Goal: Check status: Check status

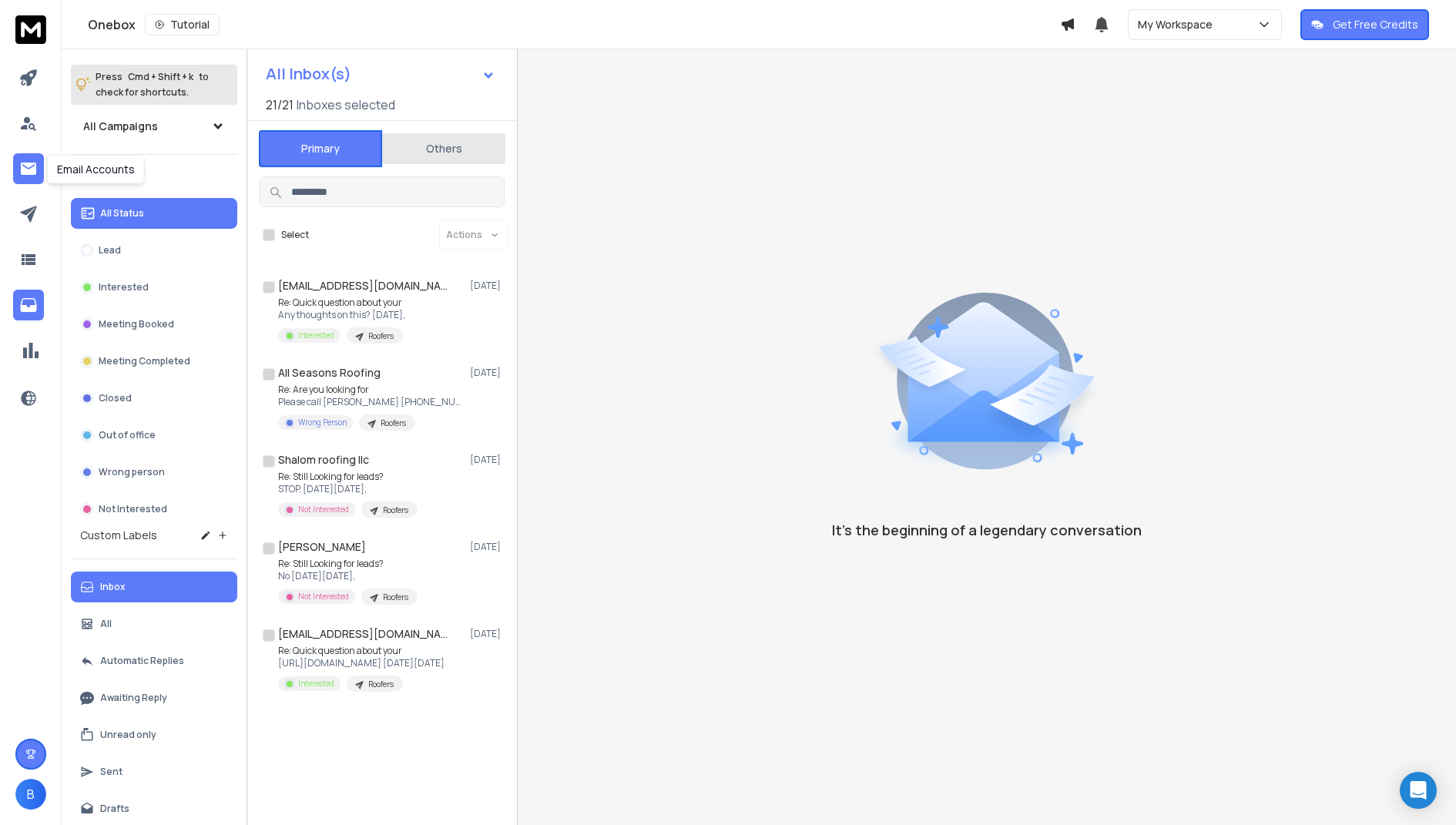
click at [31, 168] on icon at bounding box center [28, 168] width 16 height 12
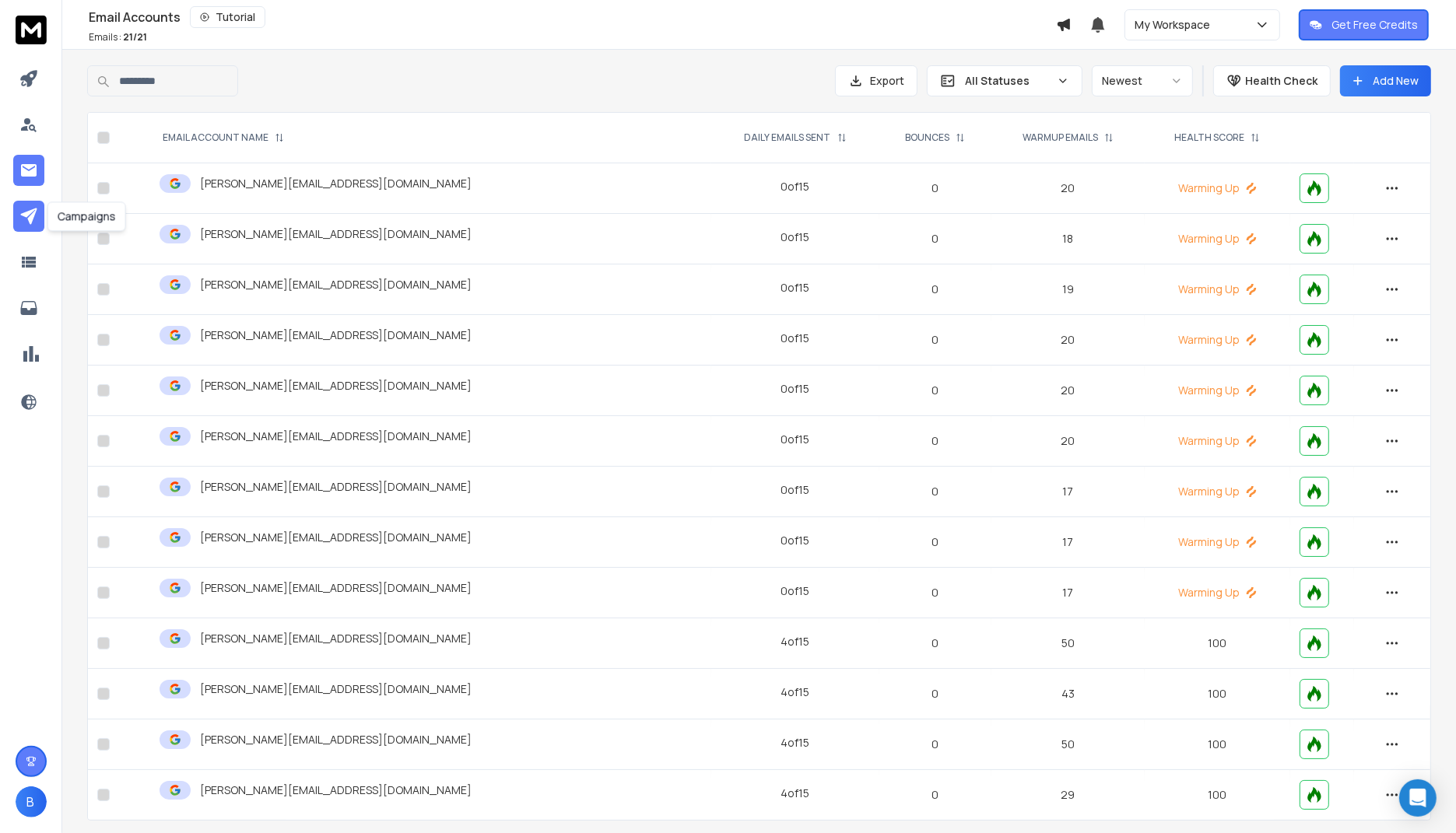
click at [23, 217] on icon at bounding box center [28, 216] width 19 height 19
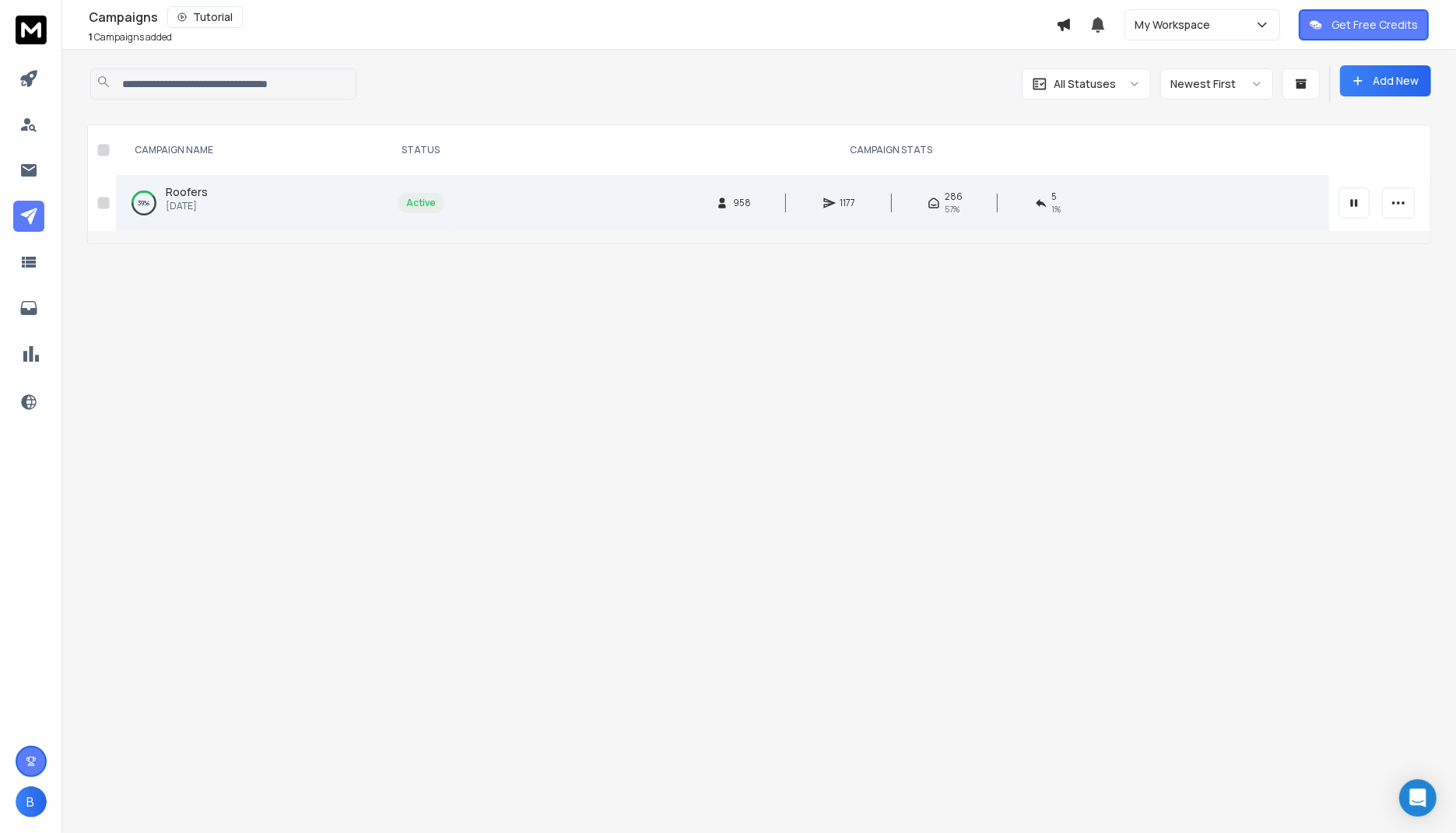
click at [520, 179] on td "958 1177 286 57 % 5 1 %" at bounding box center [891, 203] width 876 height 56
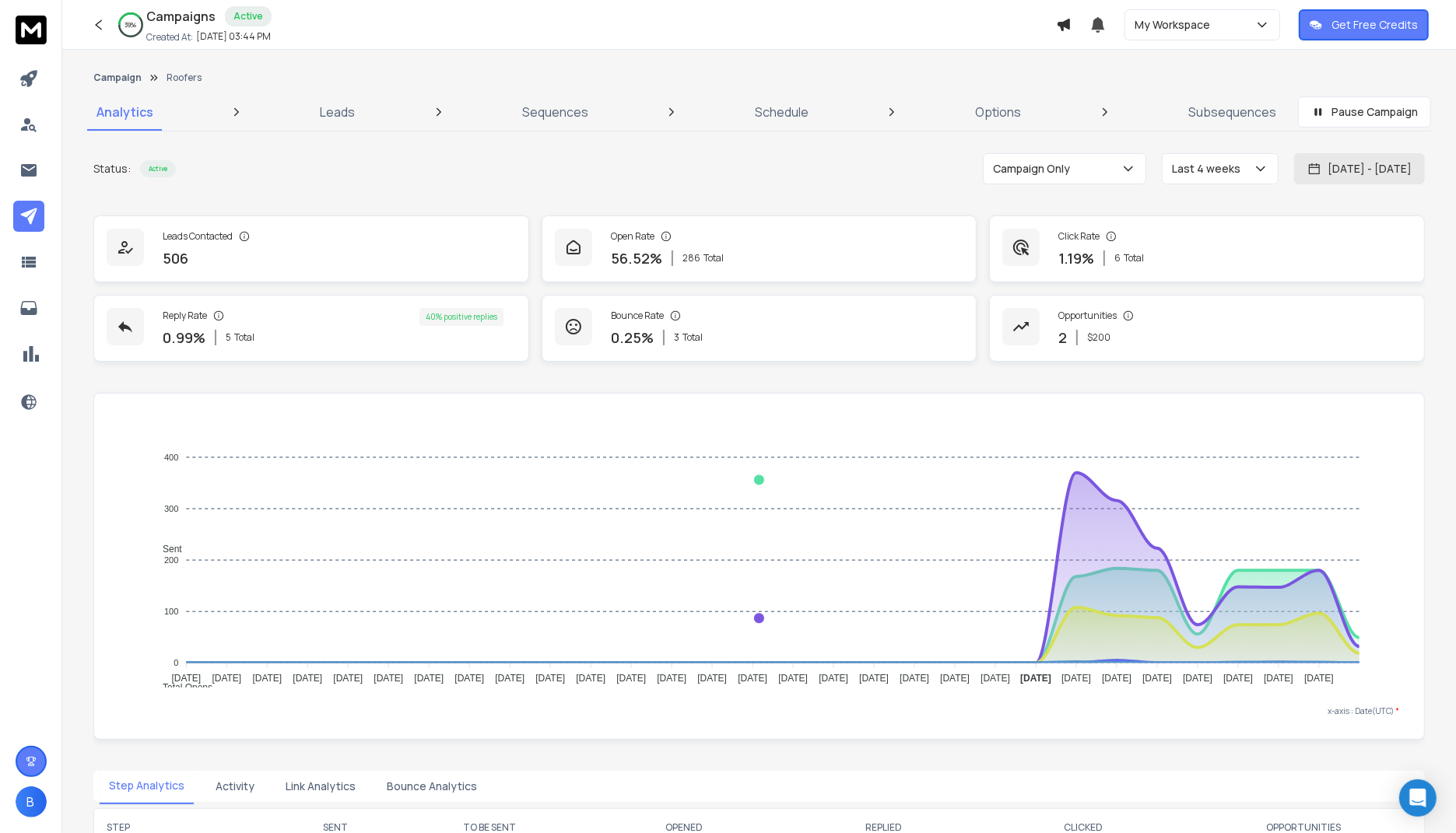
click at [1305, 159] on button "[DATE] - [DATE]" at bounding box center [1360, 169] width 131 height 31
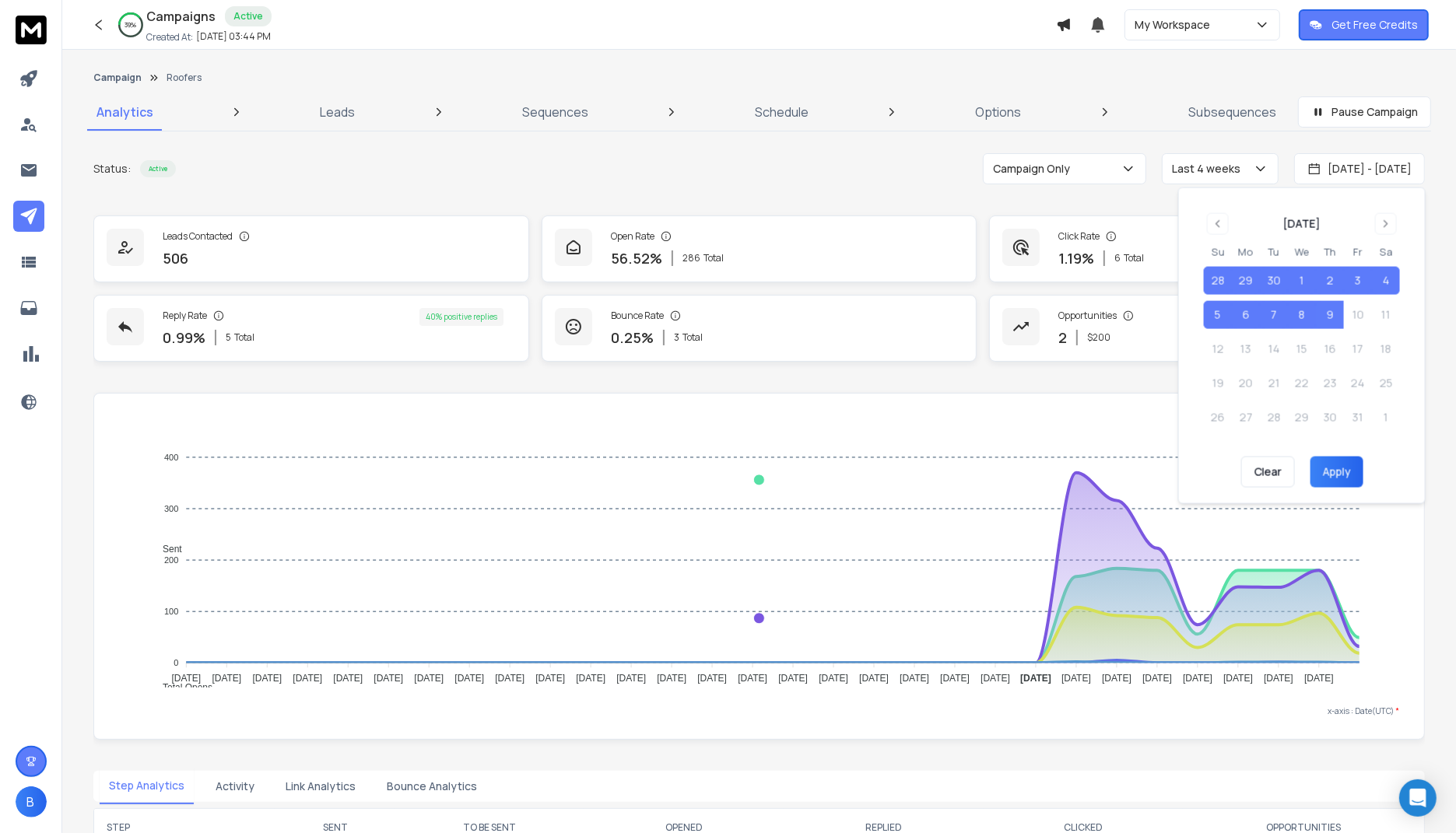
click at [1321, 309] on button "9" at bounding box center [1330, 315] width 28 height 28
click at [1337, 464] on button "Apply" at bounding box center [1336, 472] width 53 height 31
